Goal: Transaction & Acquisition: Purchase product/service

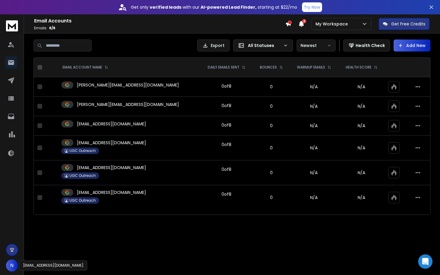
click at [13, 261] on span "N" at bounding box center [12, 266] width 12 height 12
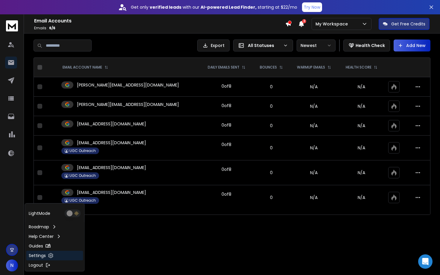
click at [47, 256] on div "Settings" at bounding box center [54, 256] width 57 height 10
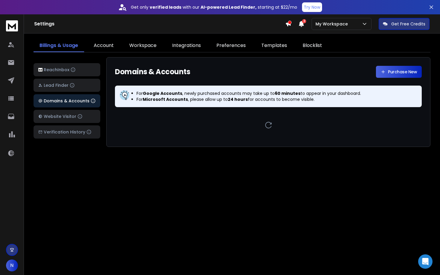
click at [60, 102] on button "Domains & Accounts" at bounding box center [67, 100] width 67 height 13
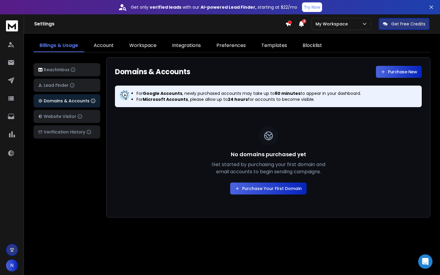
click at [391, 69] on link "Purchase New" at bounding box center [399, 72] width 46 height 12
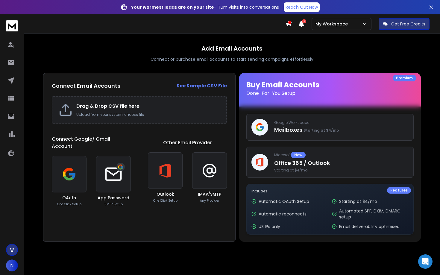
click at [295, 131] on p "Mailboxes Starting at $4/mo" at bounding box center [341, 130] width 134 height 8
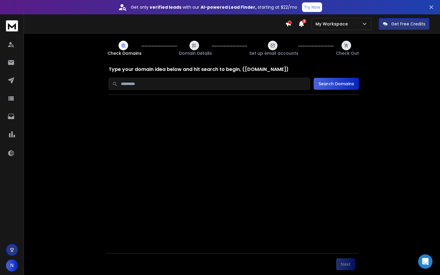
click at [184, 82] on input at bounding box center [210, 84] width 202 height 12
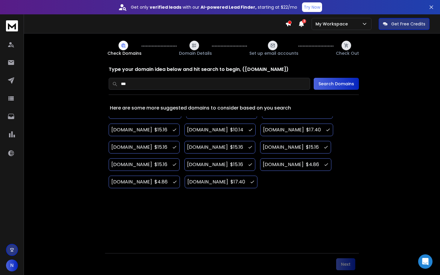
scroll to position [27, 0]
type input "***"
click at [220, 141] on div "[DOMAIN_NAME] $ 15.16" at bounding box center [219, 147] width 71 height 13
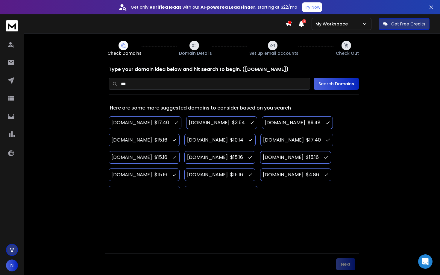
scroll to position [28, 0]
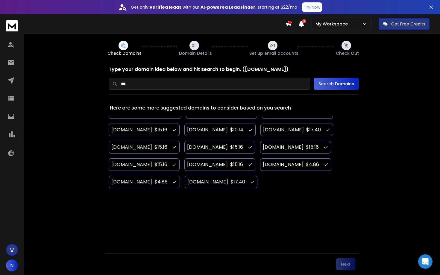
click at [152, 161] on h3 "[DOMAIN_NAME]" at bounding box center [131, 164] width 41 height 7
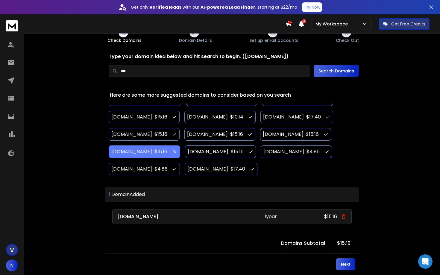
scroll to position [34, 0]
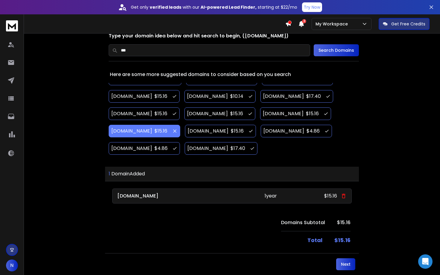
click at [263, 117] on h3 "[DOMAIN_NAME]" at bounding box center [283, 113] width 41 height 7
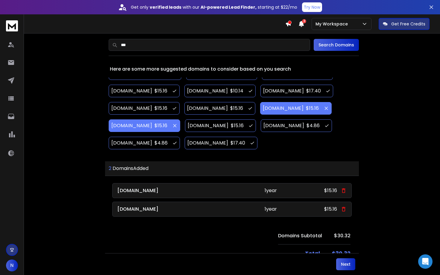
scroll to position [0, 0]
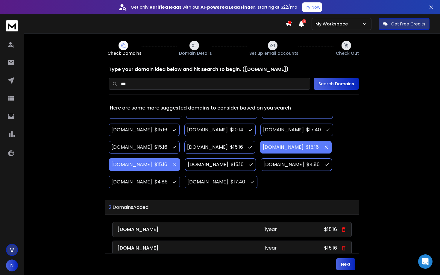
click at [167, 144] on h4 "$ 15.16" at bounding box center [161, 147] width 13 height 7
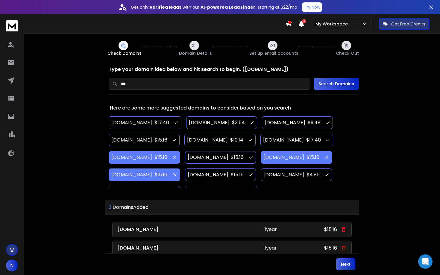
scroll to position [39, 0]
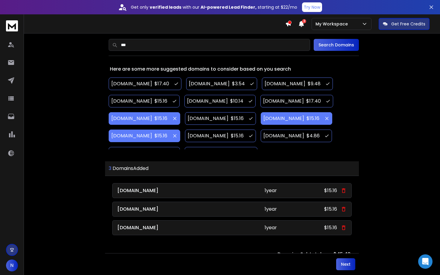
click at [177, 135] on icon at bounding box center [174, 135] width 3 height 3
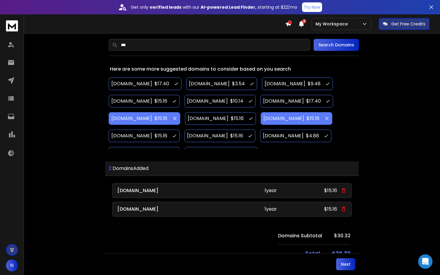
click at [326, 120] on icon at bounding box center [327, 118] width 3 height 3
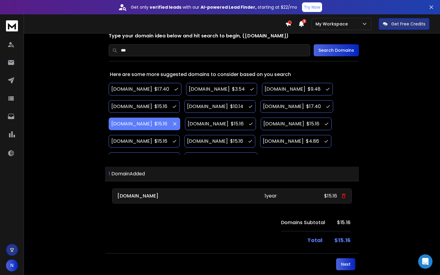
click at [177, 123] on icon at bounding box center [174, 123] width 3 height 3
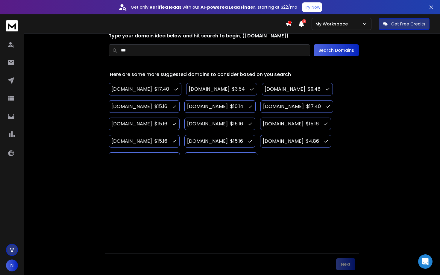
click at [163, 109] on h4 "$ 15.16" at bounding box center [161, 106] width 13 height 7
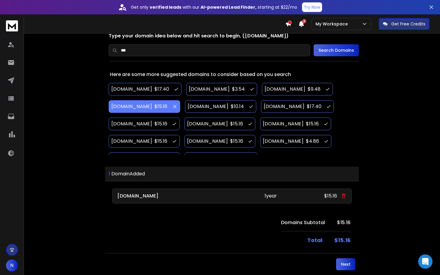
click at [352, 268] on button "Next" at bounding box center [345, 264] width 19 height 12
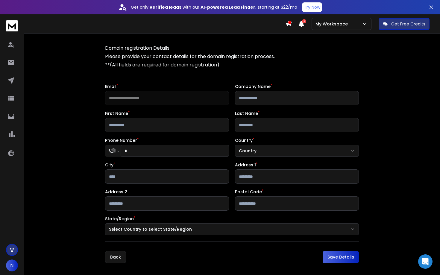
scroll to position [28, 0]
click at [340, 256] on button "Save Details" at bounding box center [341, 257] width 36 height 12
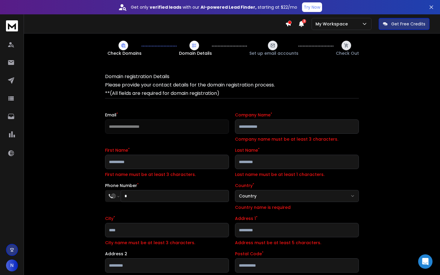
scroll to position [79, 0]
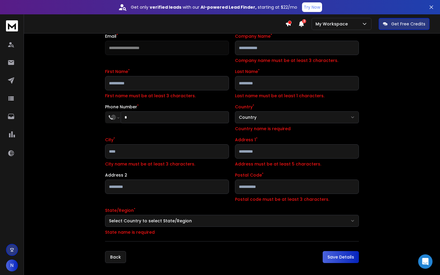
click at [117, 265] on div "Back Save Details" at bounding box center [232, 254] width 254 height 27
click at [113, 258] on button "Back" at bounding box center [115, 257] width 21 height 12
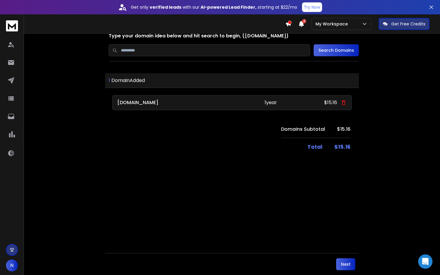
scroll to position [0, 0]
